Goal: Task Accomplishment & Management: Manage account settings

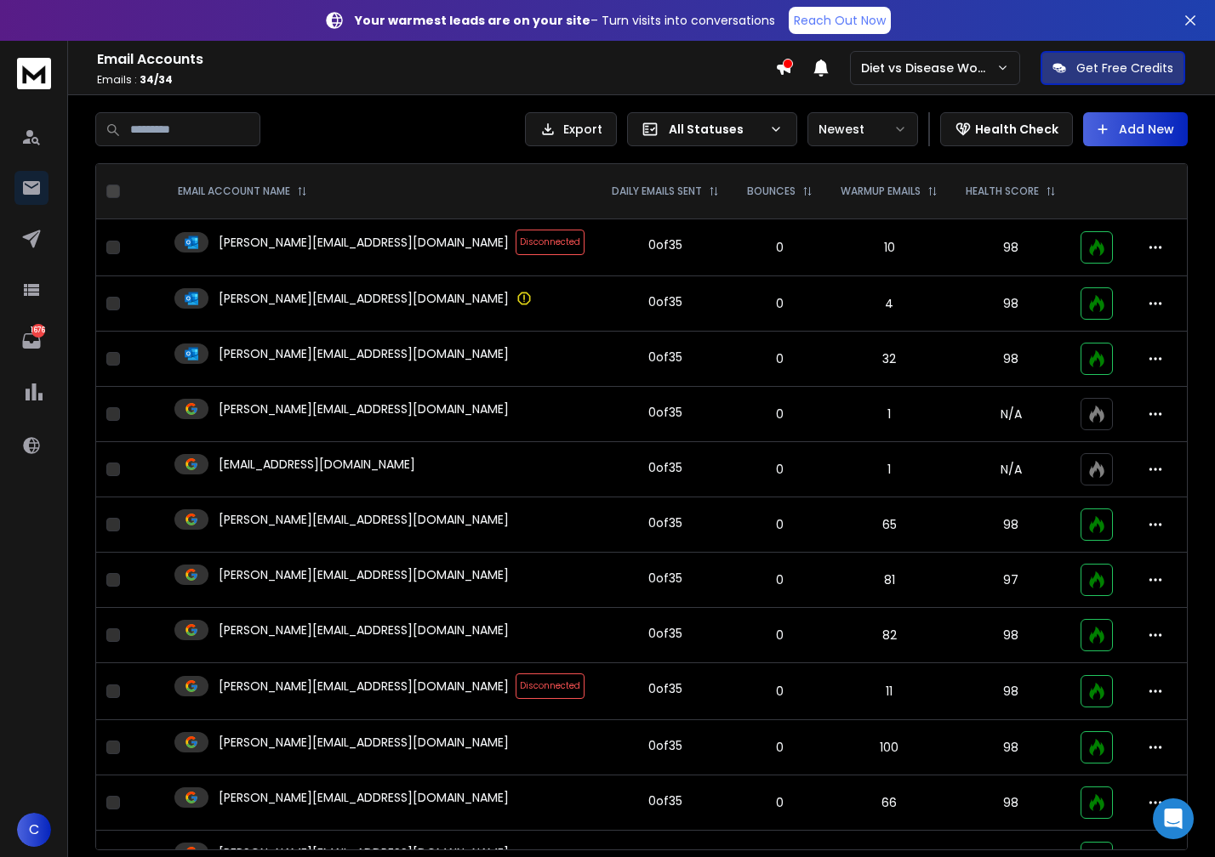
click at [48, 233] on div at bounding box center [33, 242] width 39 height 41
click at [30, 237] on icon at bounding box center [31, 239] width 18 height 18
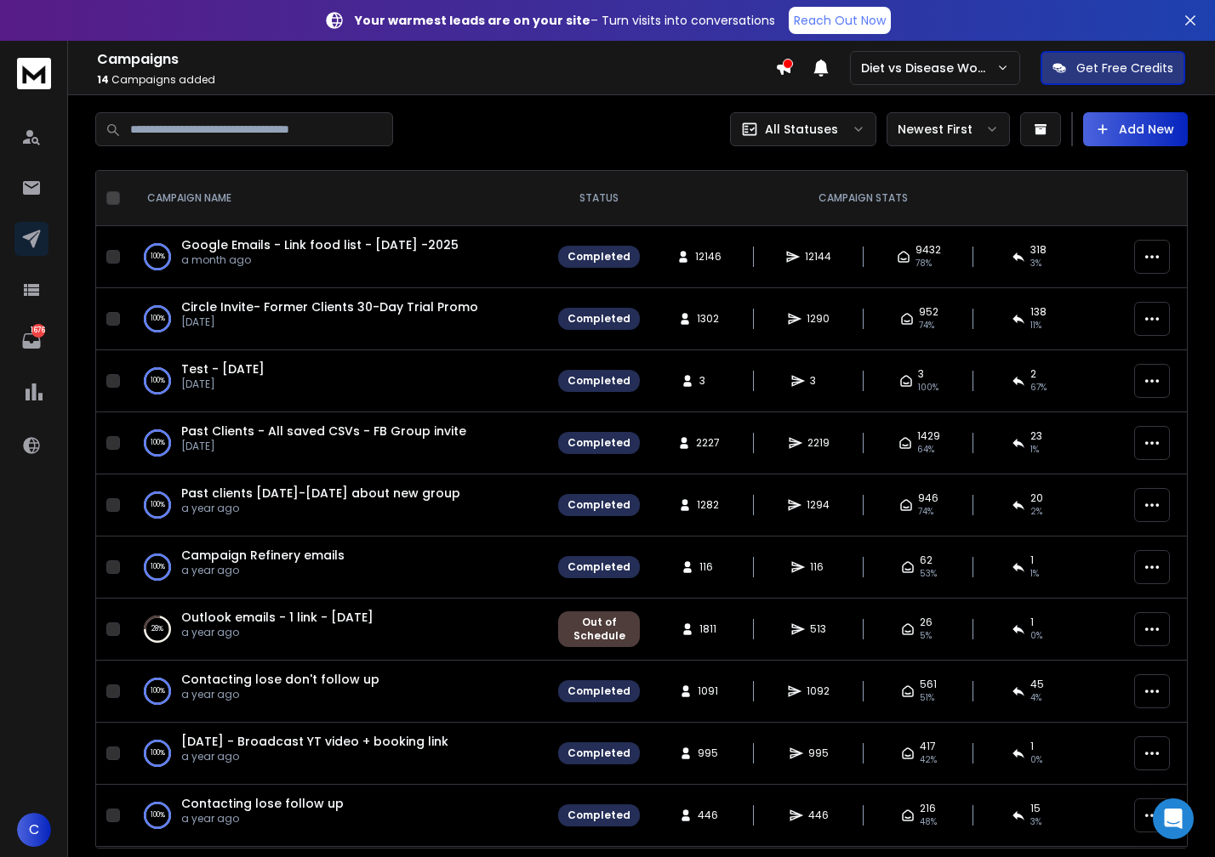
click at [256, 244] on span "Google Emails - Link food list - [DATE] -2025" at bounding box center [319, 244] width 277 height 17
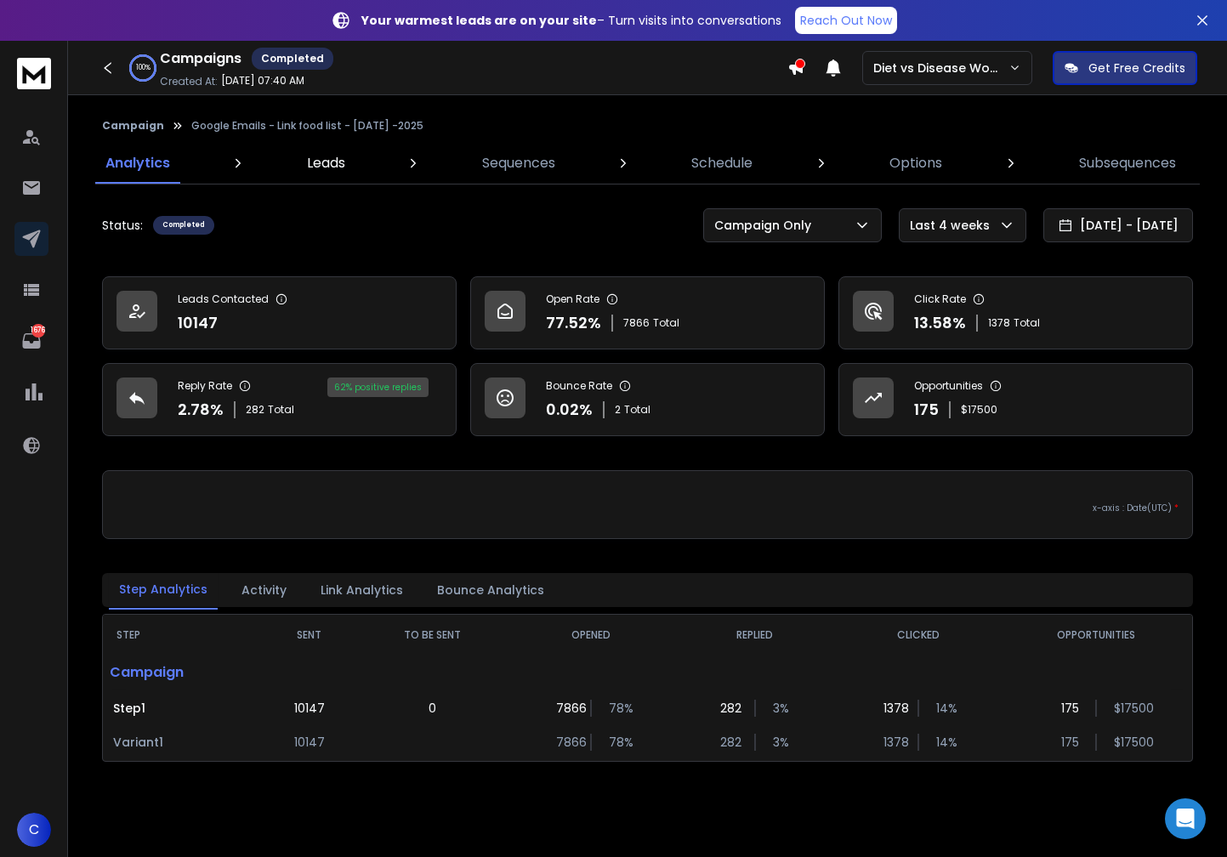
click at [317, 168] on p "Leads" at bounding box center [326, 163] width 38 height 20
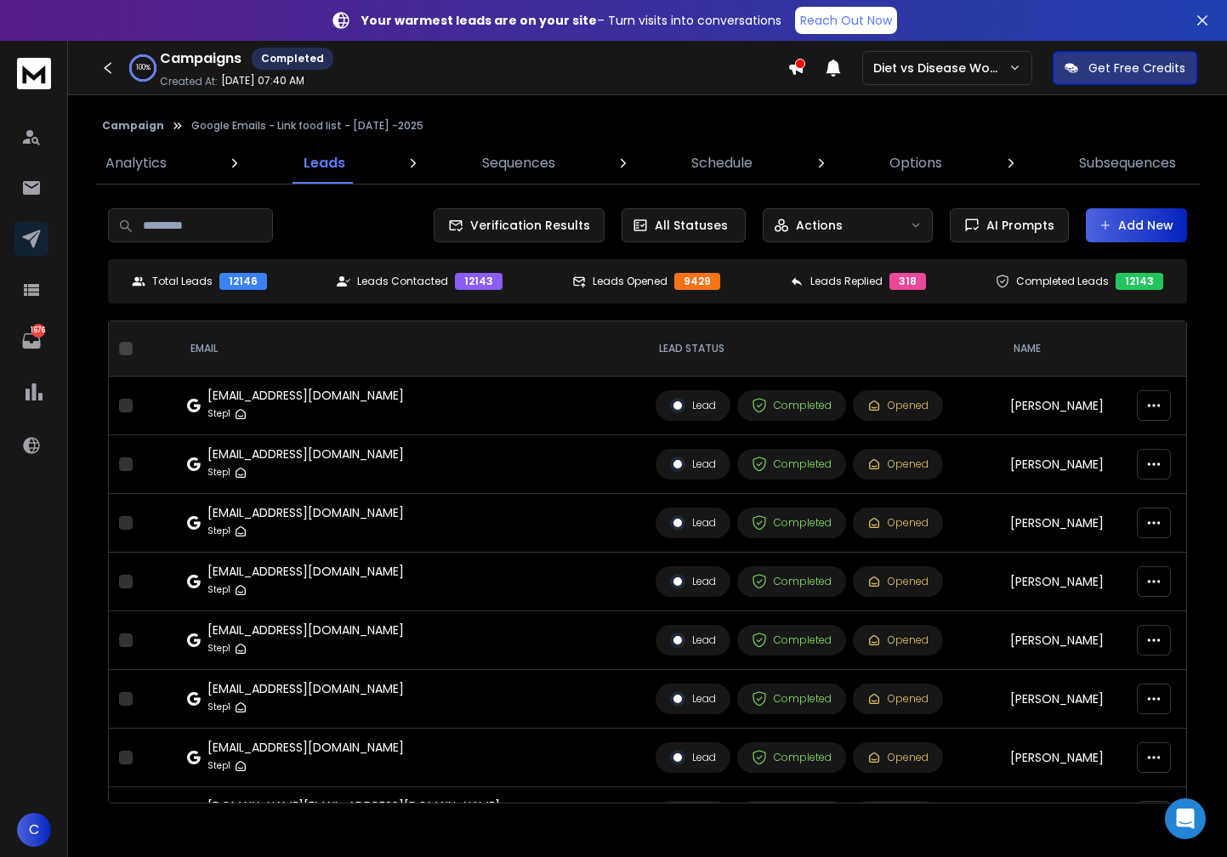
click at [1118, 221] on button "Add New" at bounding box center [1136, 225] width 101 height 34
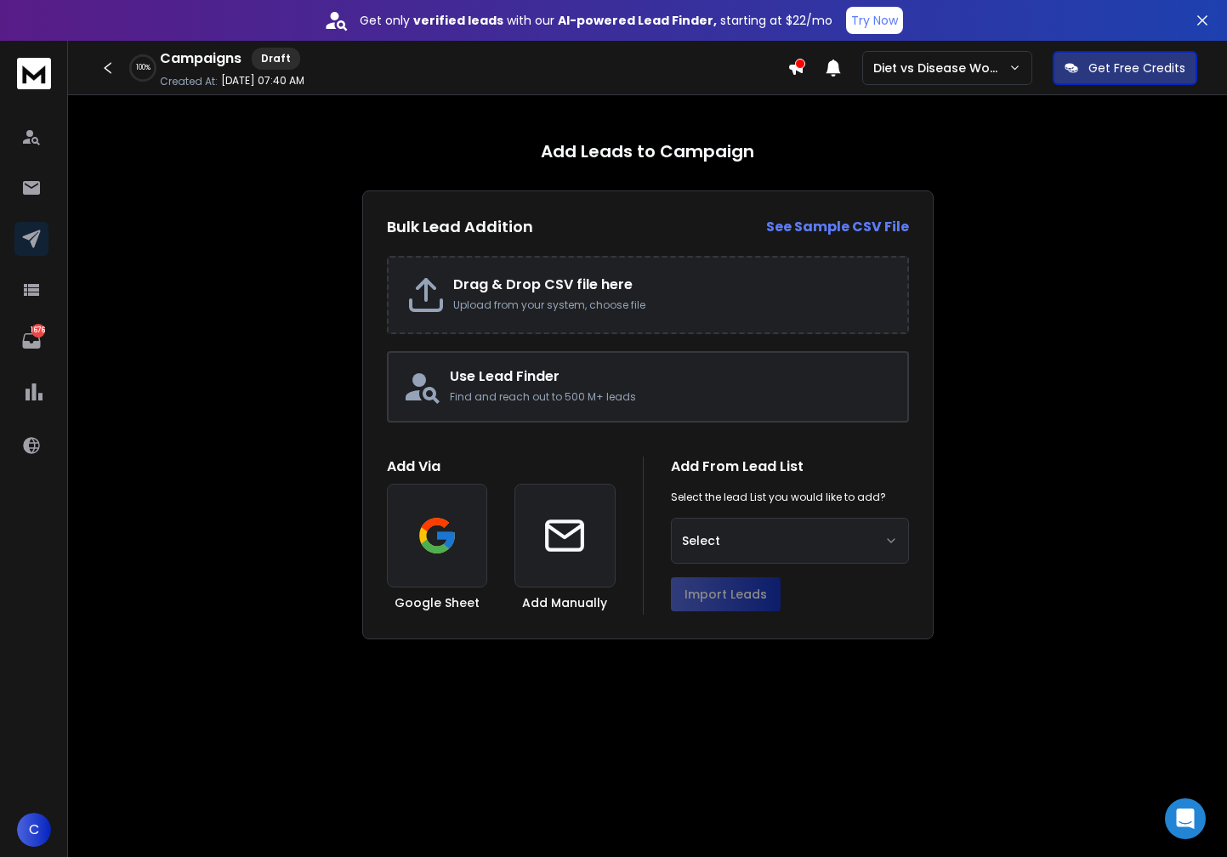
click at [552, 277] on h2 "Drag & Drop CSV file here" at bounding box center [671, 285] width 437 height 20
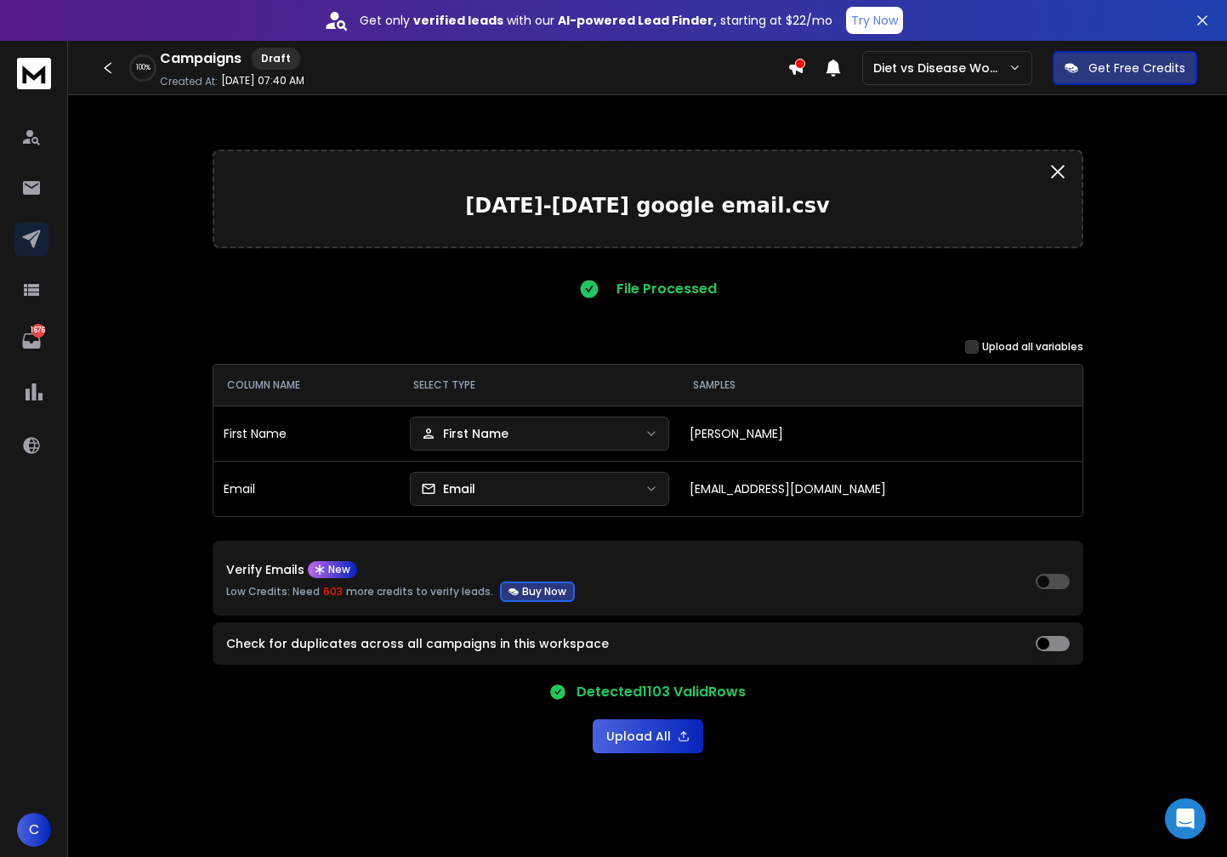
click at [1048, 638] on button "Check for duplicates across all campaigns in this workspace" at bounding box center [1053, 643] width 34 height 15
click at [652, 736] on button "Upload All" at bounding box center [648, 737] width 111 height 34
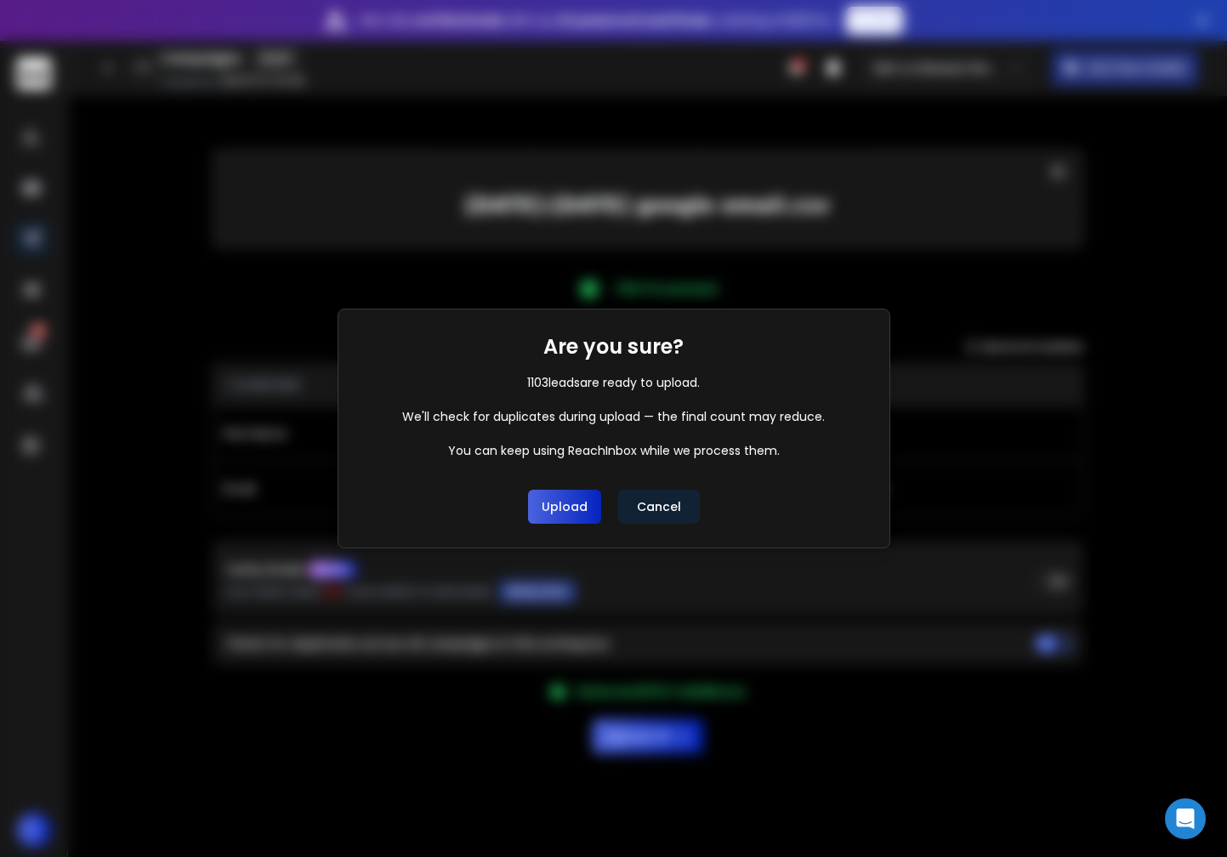
click at [564, 498] on button "Upload" at bounding box center [564, 507] width 73 height 34
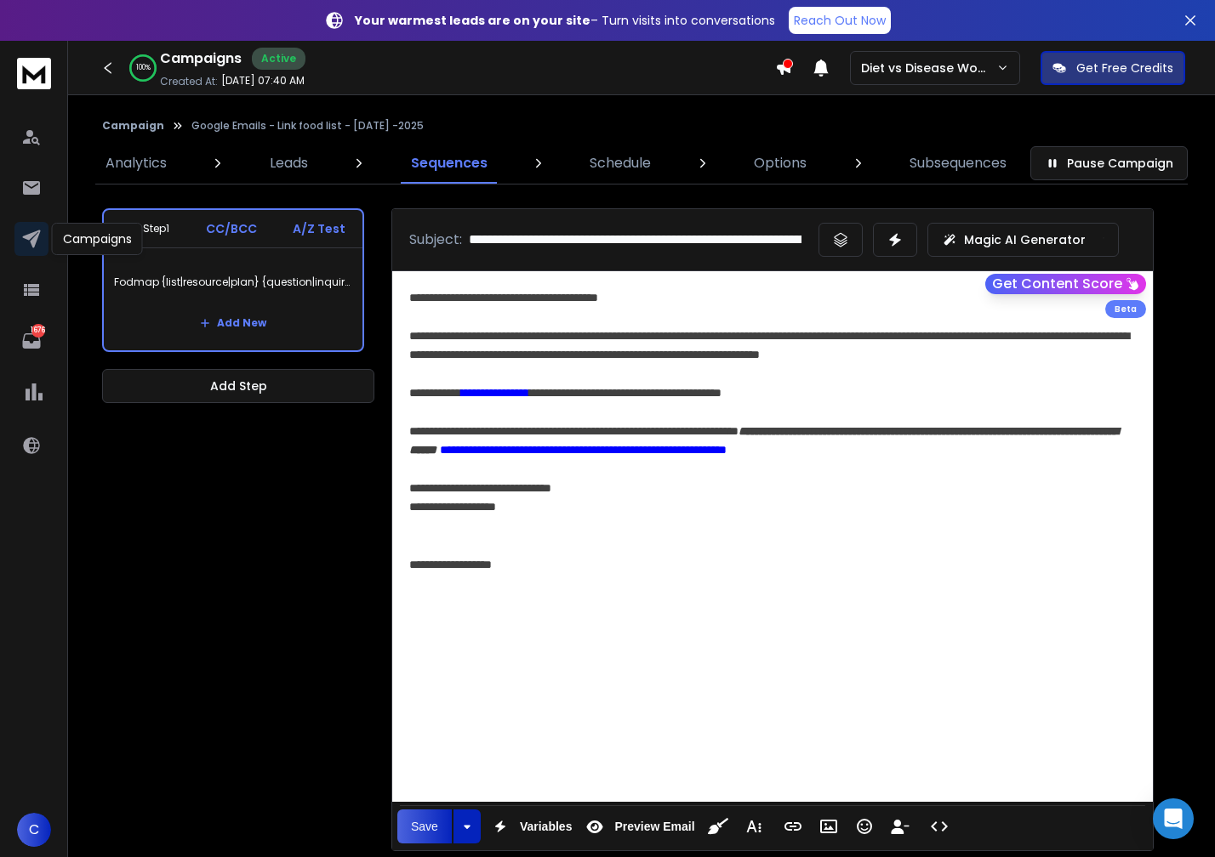
click at [26, 244] on icon at bounding box center [31, 239] width 20 height 20
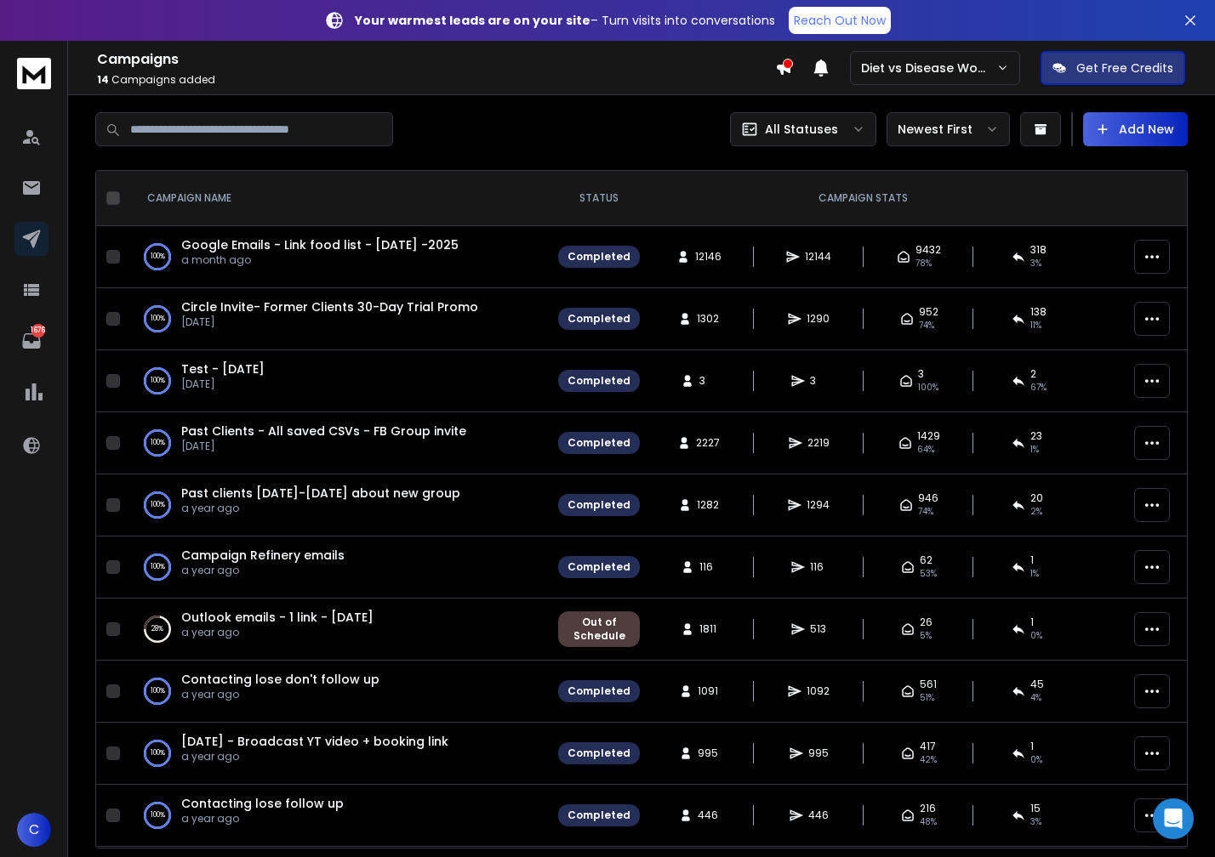
click at [385, 251] on span "Google Emails - Link food list - [DATE] -2025" at bounding box center [319, 244] width 277 height 17
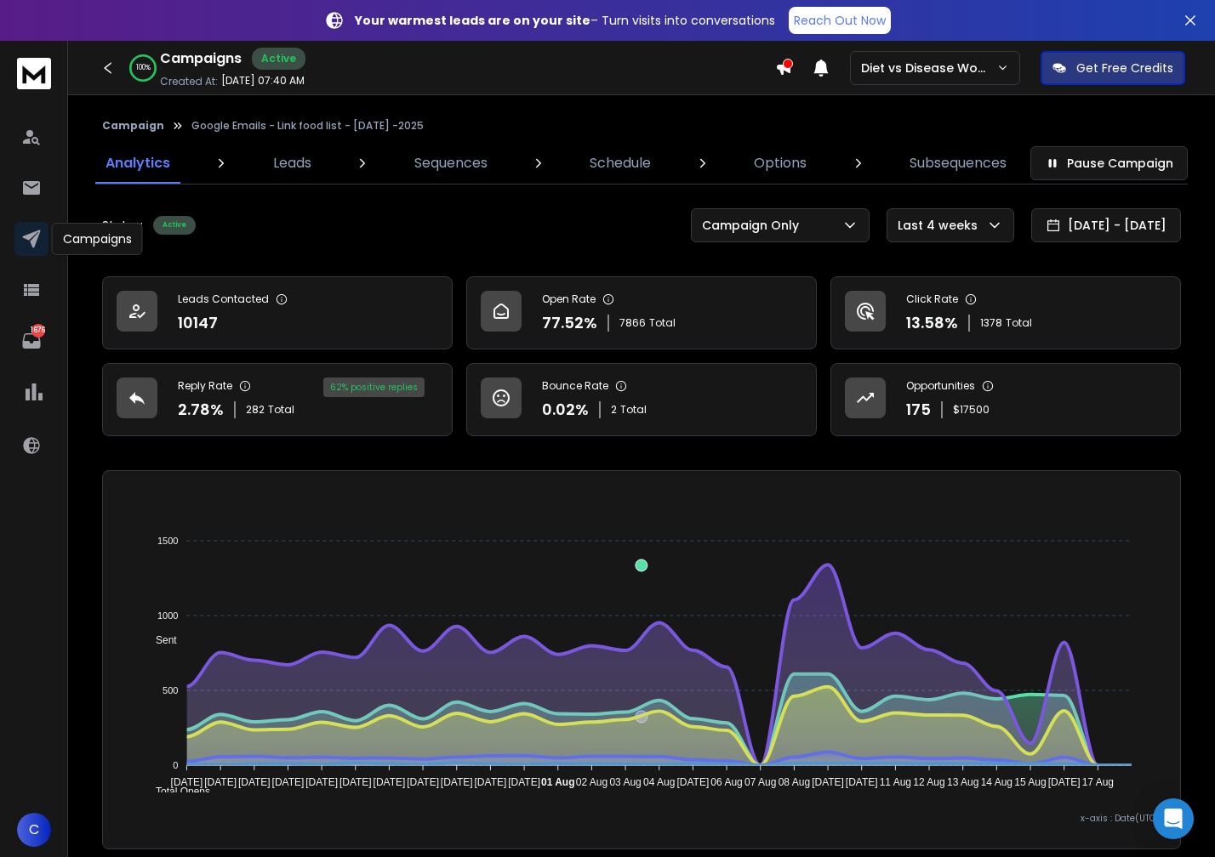
click at [40, 231] on icon at bounding box center [31, 239] width 20 height 20
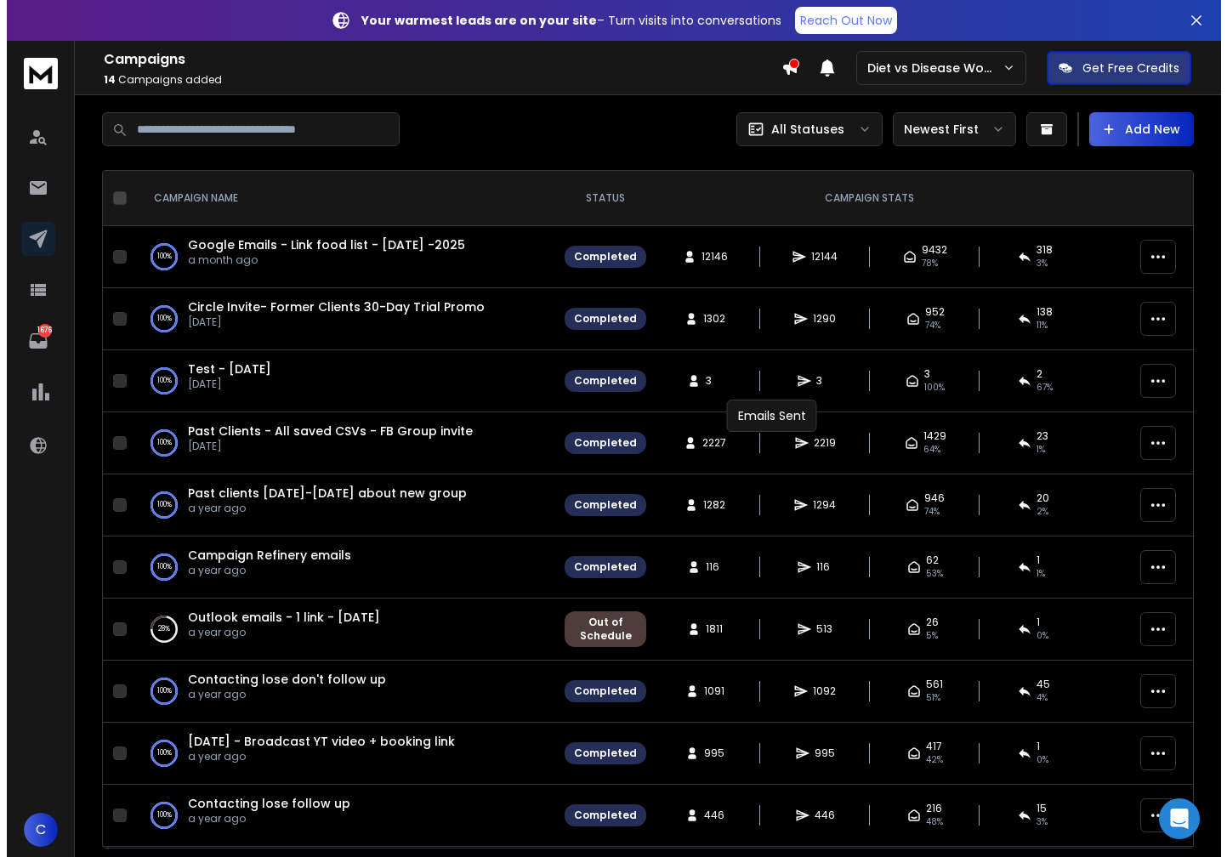
scroll to position [260, 0]
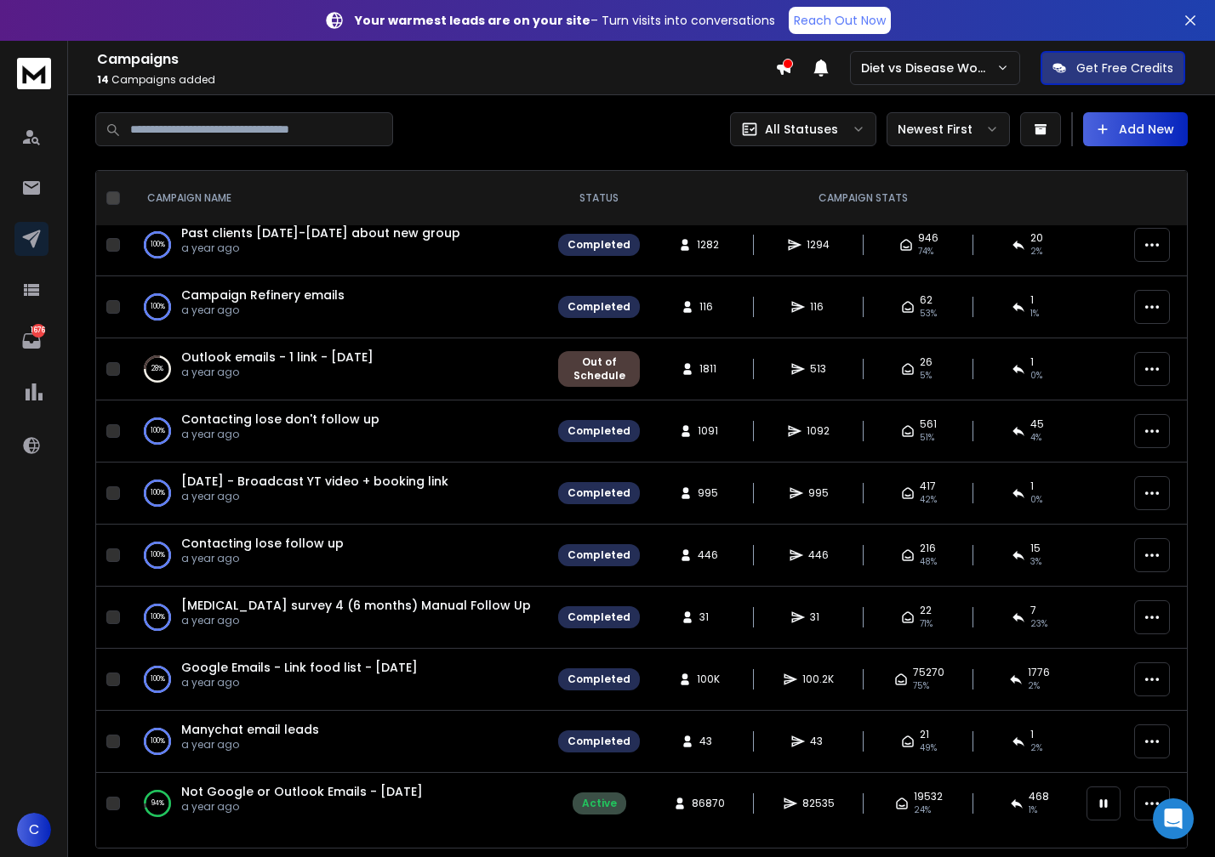
click at [232, 806] on p "a year ago" at bounding box center [302, 807] width 242 height 14
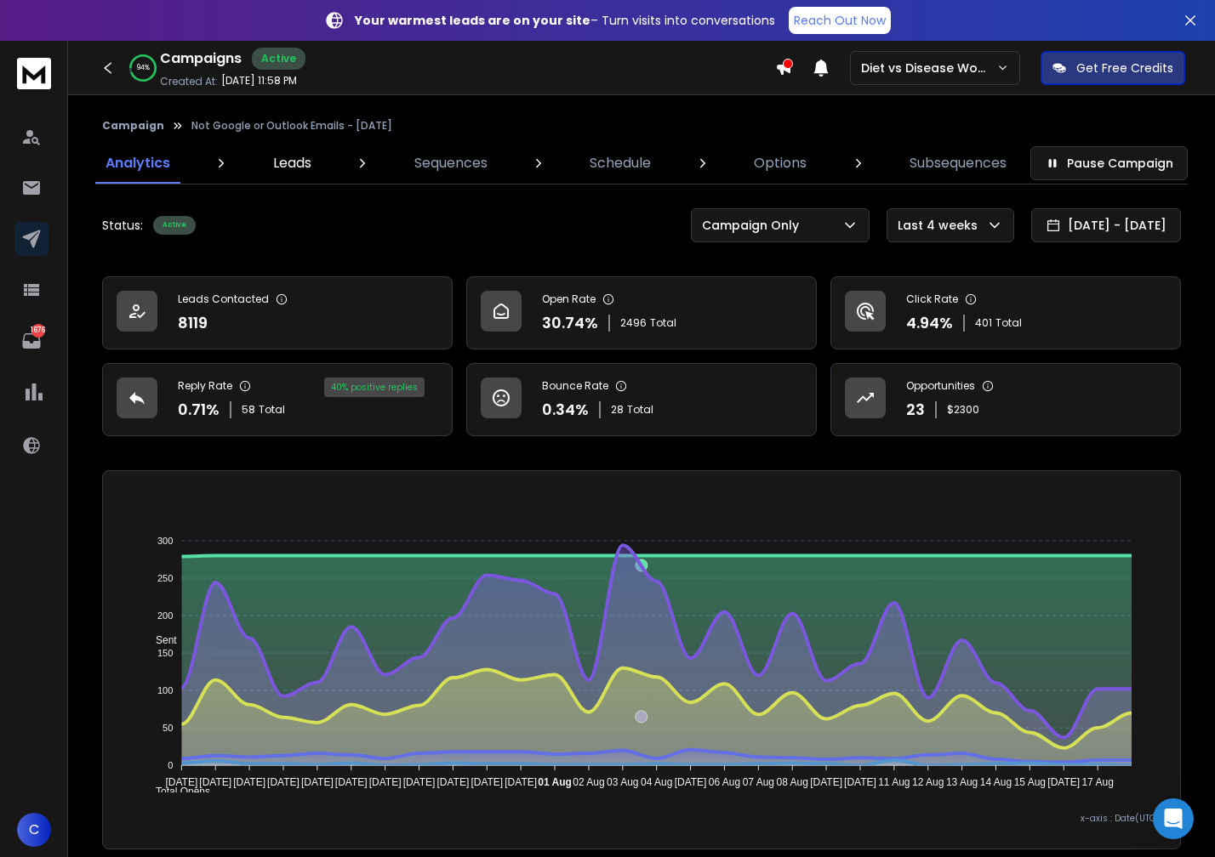
click at [276, 168] on p "Leads" at bounding box center [292, 163] width 38 height 20
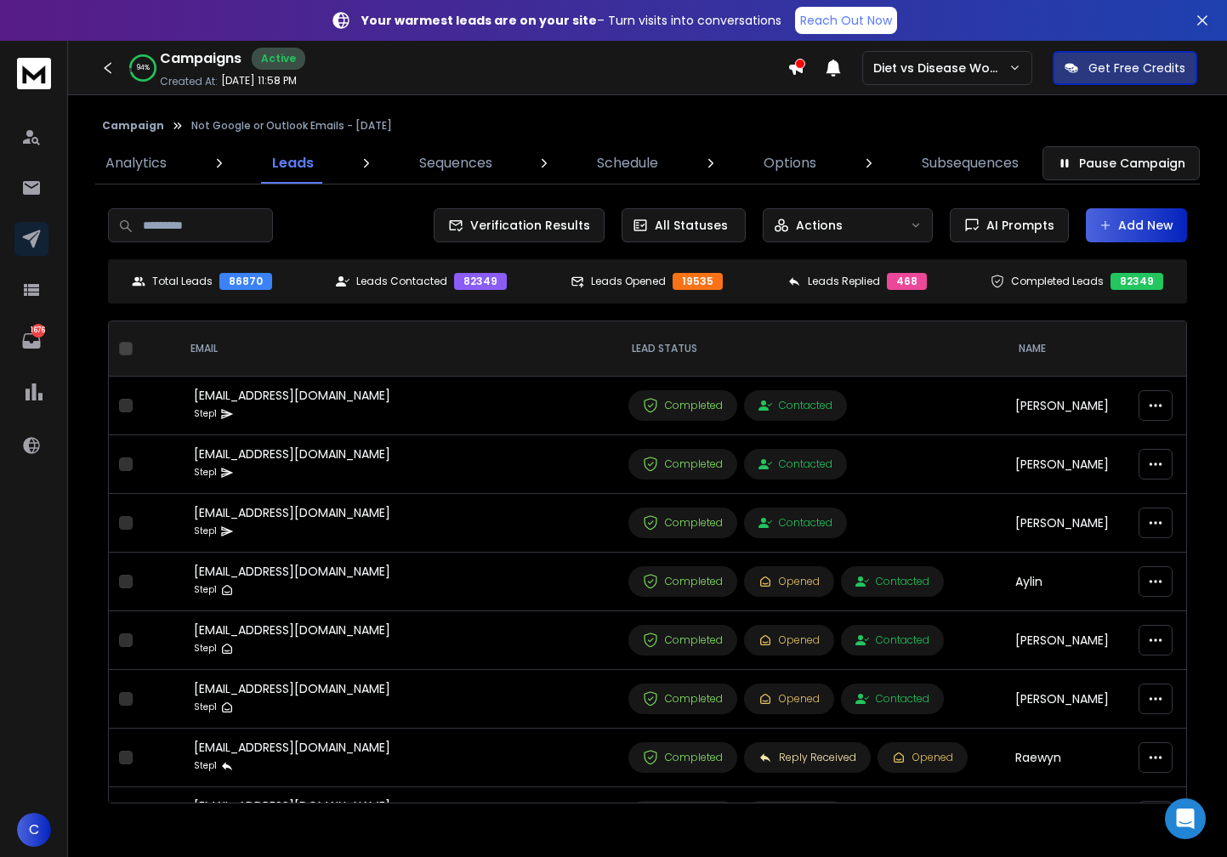
click at [1134, 229] on button "Add New" at bounding box center [1136, 225] width 101 height 34
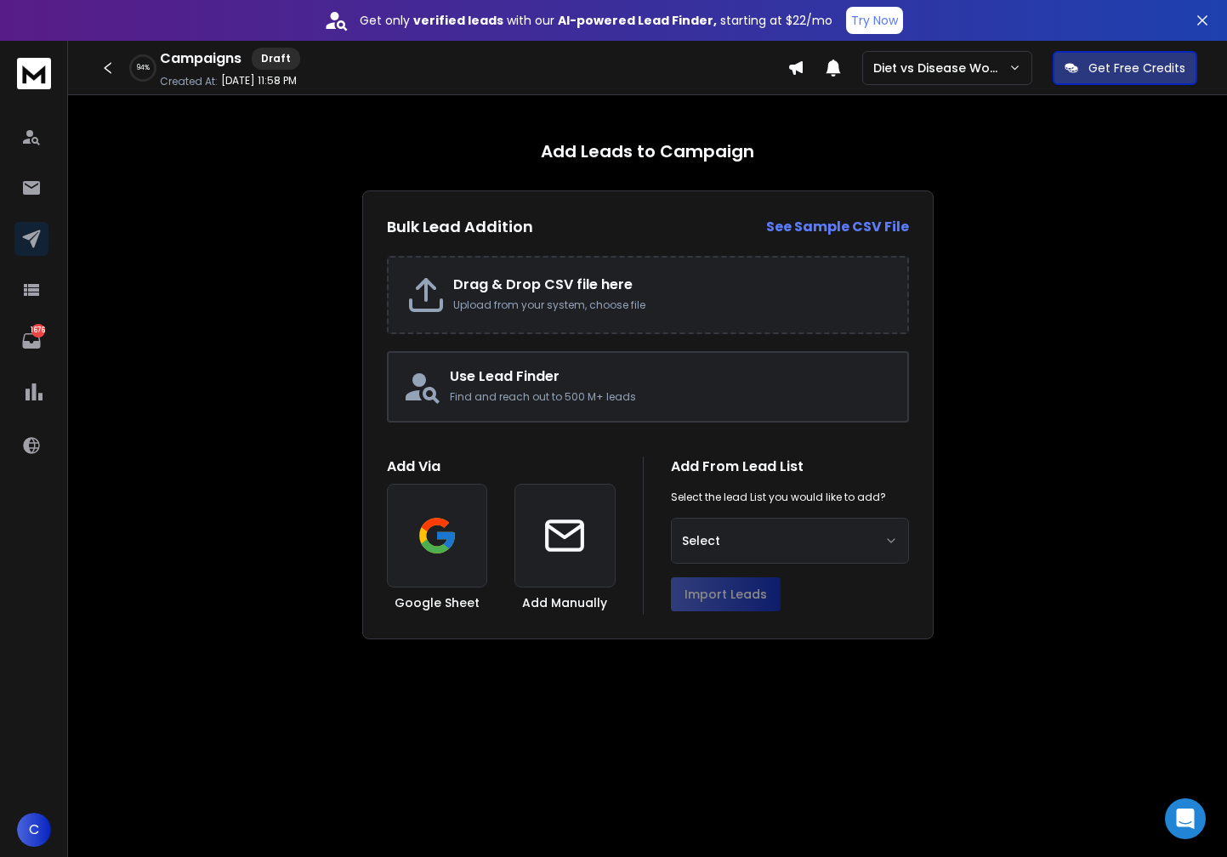
click at [606, 301] on p "Upload from your system, choose file" at bounding box center [671, 306] width 437 height 14
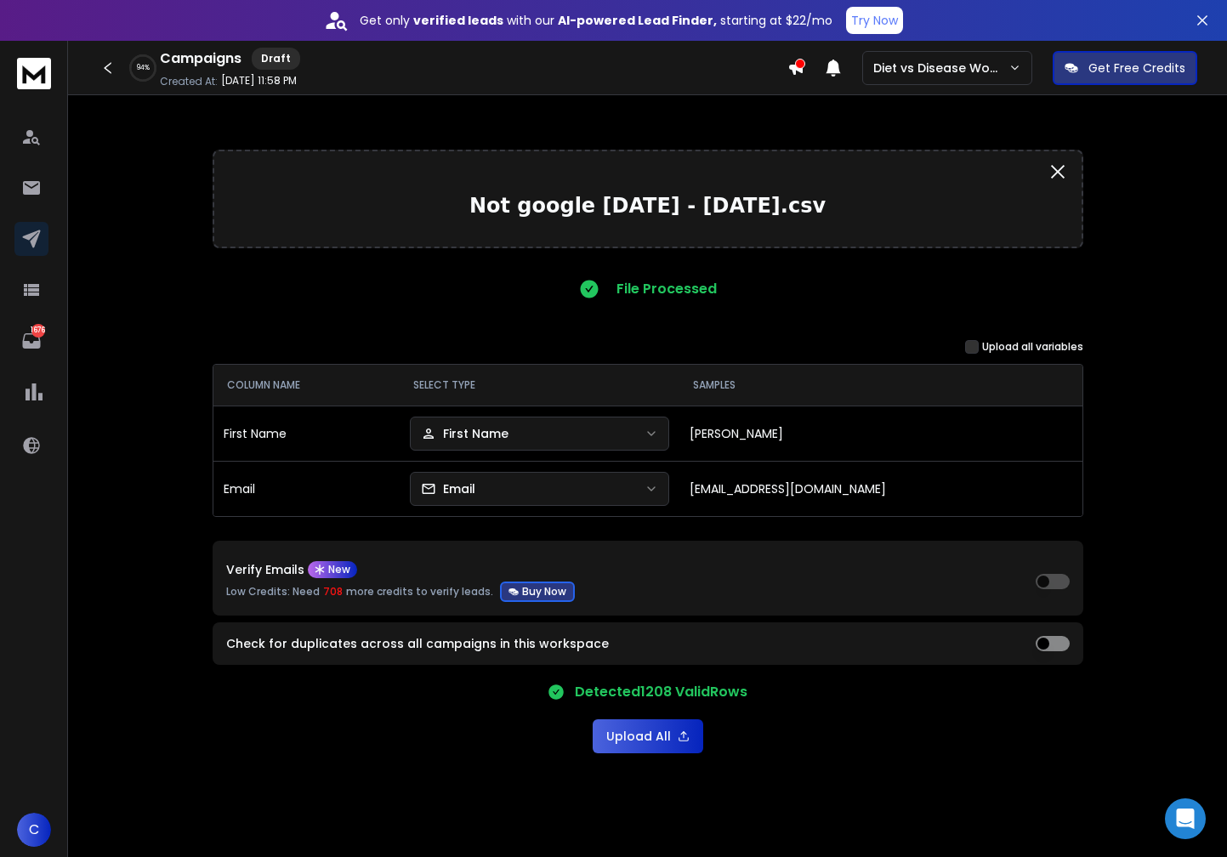
click at [1069, 655] on div "Check for duplicates across all campaigns in this workspace" at bounding box center [648, 644] width 871 height 43
click at [1055, 643] on button "Check for duplicates across all campaigns in this workspace" at bounding box center [1053, 643] width 34 height 15
click at [687, 722] on button "Upload All" at bounding box center [648, 737] width 111 height 34
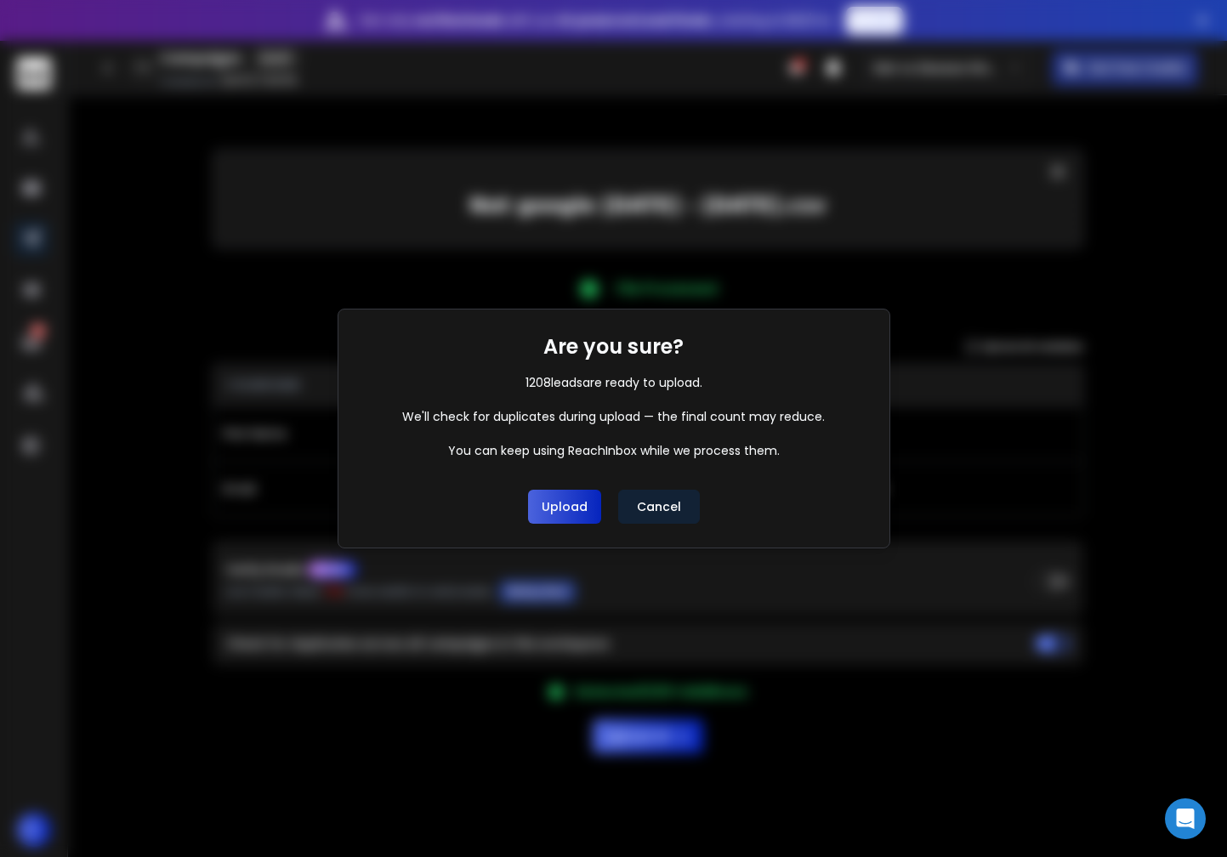
click at [562, 515] on button "Upload" at bounding box center [564, 507] width 73 height 34
